Goal: Task Accomplishment & Management: Manage account settings

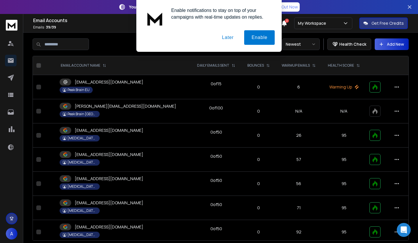
click at [226, 37] on button "Later" at bounding box center [228, 37] width 26 height 15
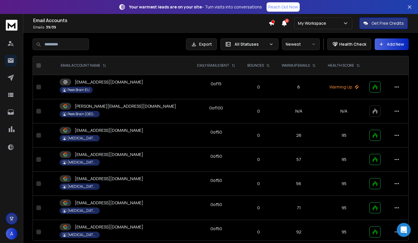
click at [409, 6] on icon at bounding box center [409, 6] width 5 height 5
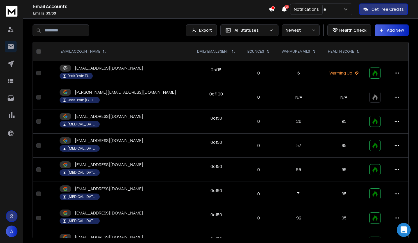
click at [286, 9] on icon at bounding box center [284, 9] width 5 height 6
click at [8, 46] on icon at bounding box center [11, 46] width 6 height 5
click at [9, 96] on icon at bounding box center [10, 98] width 7 height 7
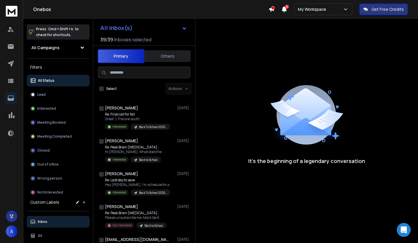
click at [286, 7] on icon at bounding box center [284, 9] width 5 height 6
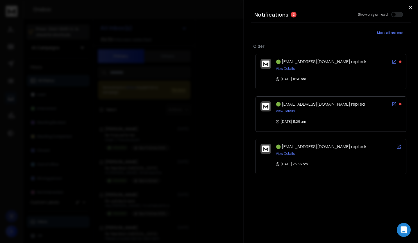
click at [409, 10] on icon "button" at bounding box center [411, 8] width 6 height 6
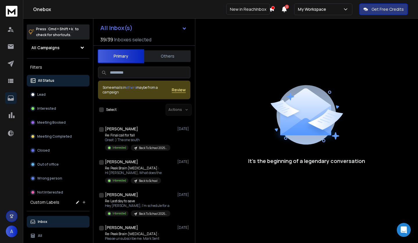
click at [274, 10] on icon at bounding box center [271, 9] width 5 height 5
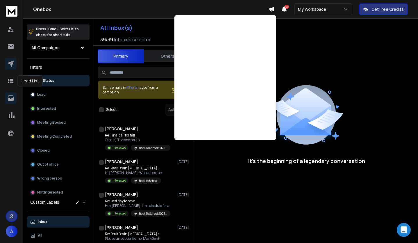
click at [12, 65] on icon at bounding box center [10, 63] width 7 height 7
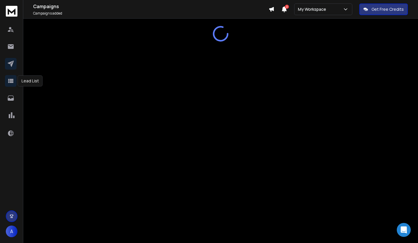
click at [12, 78] on icon at bounding box center [10, 80] width 7 height 7
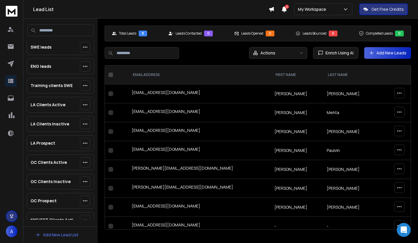
scroll to position [232, 0]
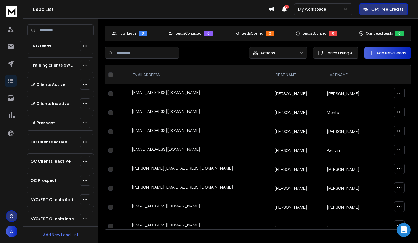
click at [50, 100] on div "LA Clients Inactive" at bounding box center [60, 104] width 67 height 16
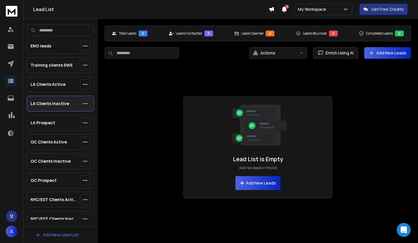
click at [49, 86] on p "LA Clients Active" at bounding box center [48, 84] width 35 height 6
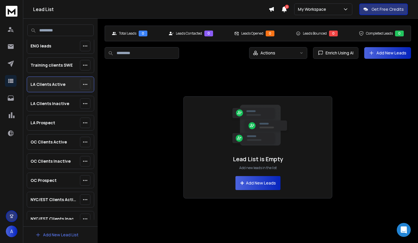
click at [47, 121] on p "LA Prospect" at bounding box center [43, 123] width 25 height 6
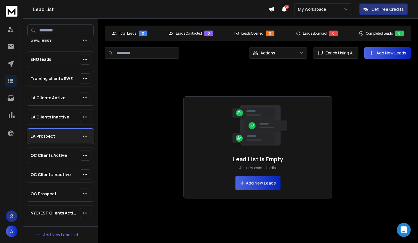
scroll to position [0, 0]
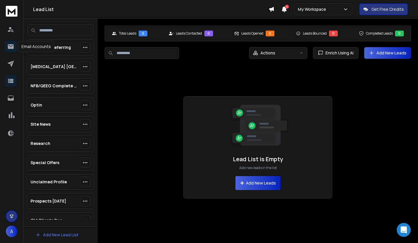
click at [10, 45] on icon at bounding box center [11, 46] width 6 height 5
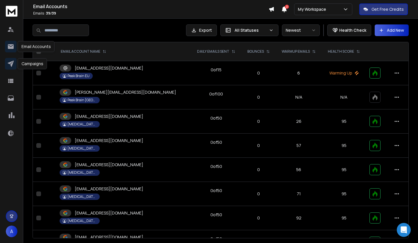
click at [11, 61] on icon at bounding box center [10, 63] width 7 height 7
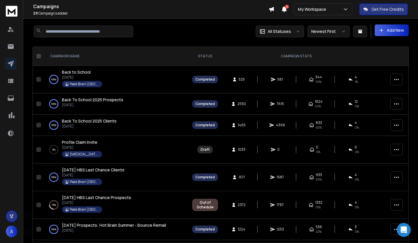
click at [132, 120] on div "100 % Back To School 2025 Clients [DATE]" at bounding box center [116, 125] width 134 height 14
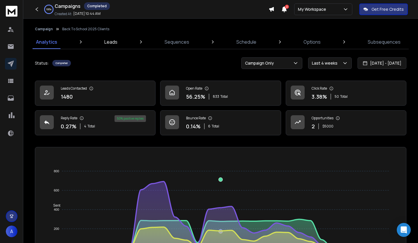
click at [107, 41] on p "Leads" at bounding box center [110, 41] width 13 height 7
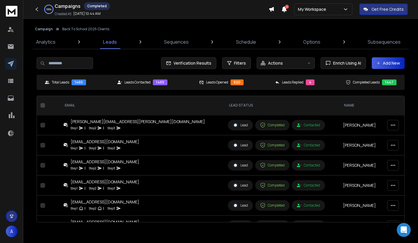
scroll to position [401, 0]
click at [42, 145] on button "button" at bounding box center [42, 145] width 5 height 5
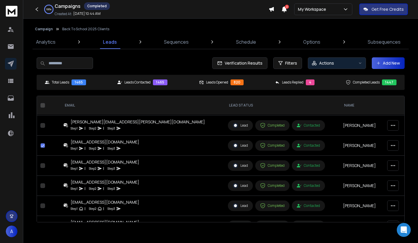
click at [357, 63] on button "Actions" at bounding box center [337, 63] width 58 height 12
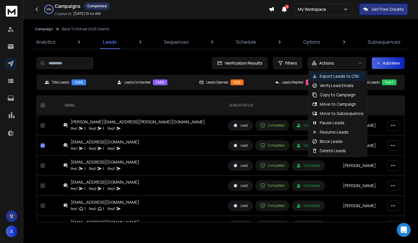
click at [364, 50] on div "Campaign Back To School 2025 Clients Analytics Leads Sequences Schedule Options…" at bounding box center [221, 121] width 376 height 194
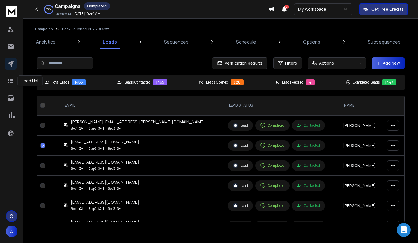
click at [2, 81] on div "A" at bounding box center [11, 121] width 23 height 243
click at [10, 81] on icon at bounding box center [10, 80] width 7 height 7
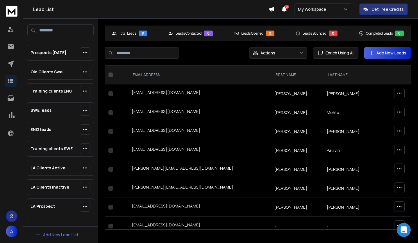
scroll to position [257, 0]
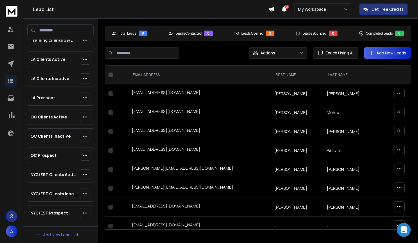
click at [47, 158] on div "OC Prospect" at bounding box center [60, 155] width 67 height 16
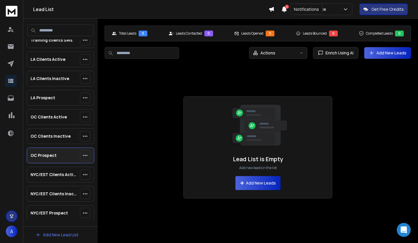
click at [287, 10] on icon at bounding box center [284, 9] width 5 height 6
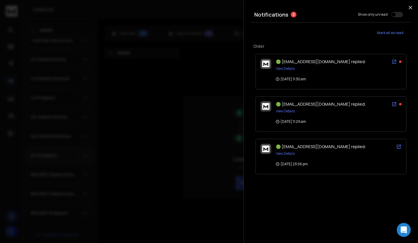
click at [411, 7] on icon "button" at bounding box center [411, 8] width 6 height 6
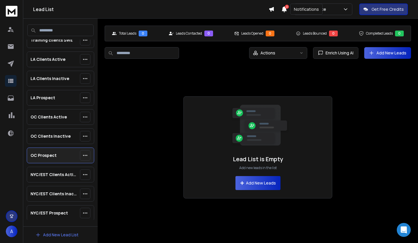
click at [286, 10] on icon at bounding box center [284, 9] width 5 height 6
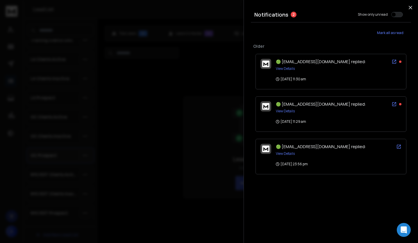
click at [409, 6] on icon "button" at bounding box center [411, 8] width 6 height 6
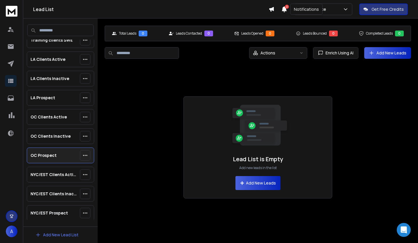
click at [286, 8] on icon at bounding box center [284, 9] width 5 height 6
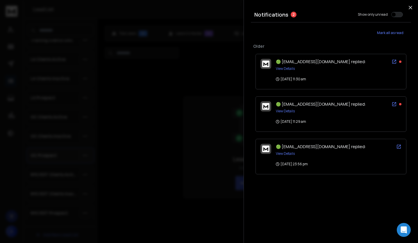
click at [411, 6] on icon "button" at bounding box center [411, 8] width 6 height 6
